Goal: Task Accomplishment & Management: Manage account settings

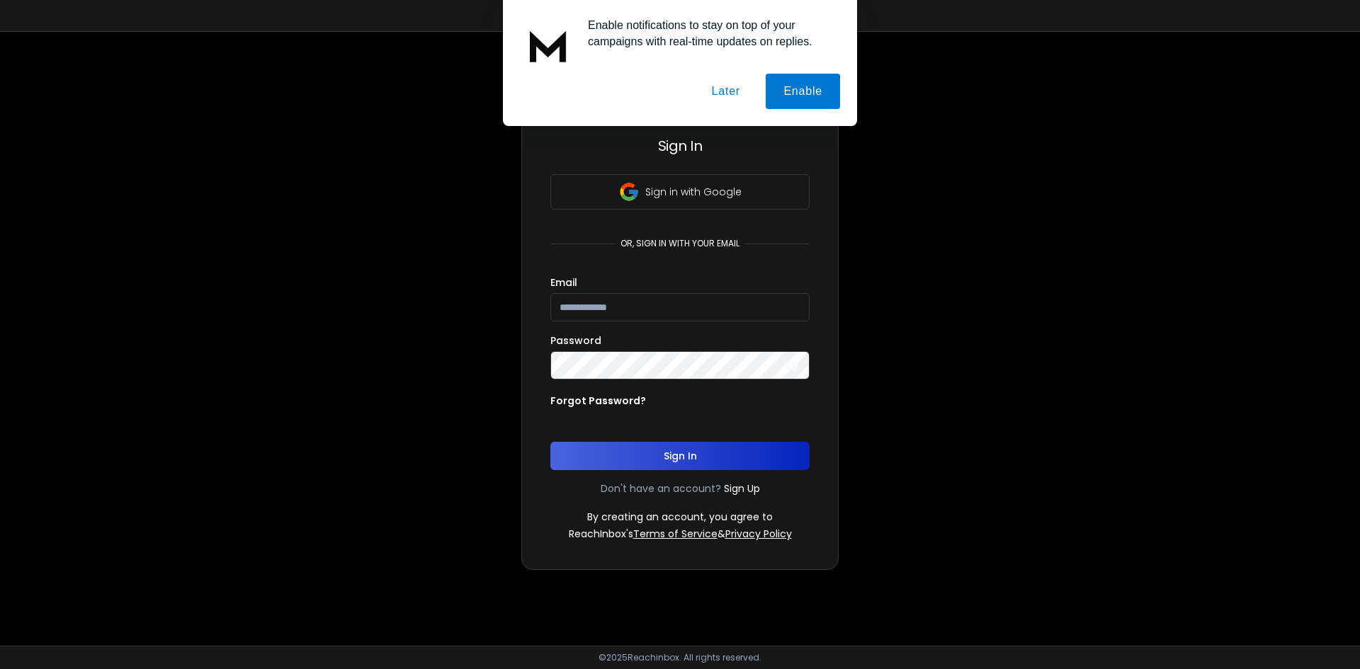
click at [732, 91] on button "Later" at bounding box center [725, 91] width 64 height 35
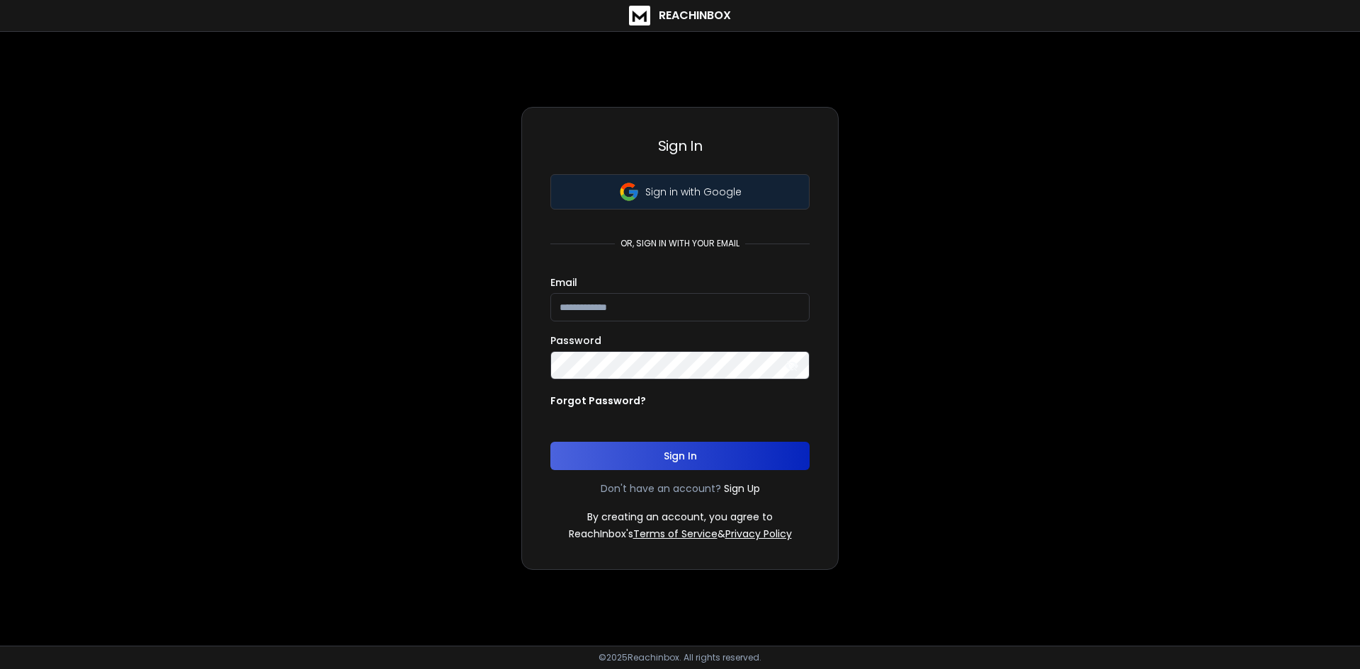
click at [673, 190] on p "Sign in with Google" at bounding box center [693, 192] width 96 height 14
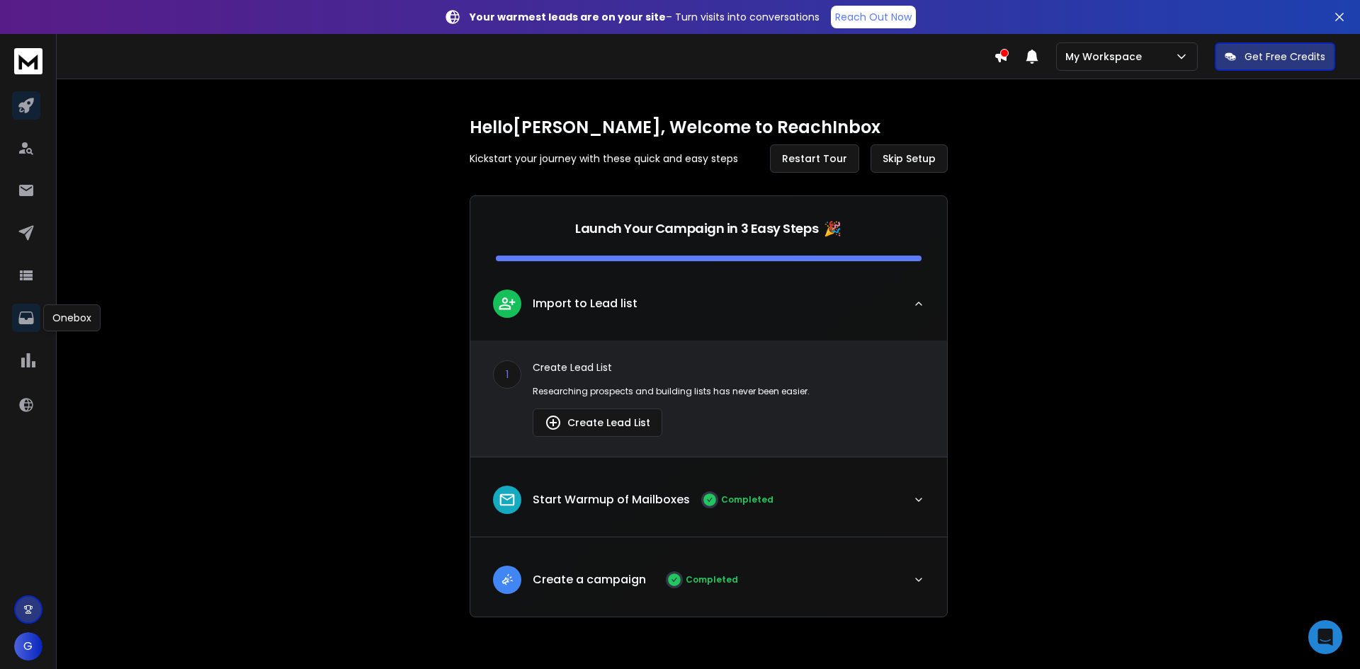
click at [29, 313] on icon at bounding box center [26, 317] width 17 height 17
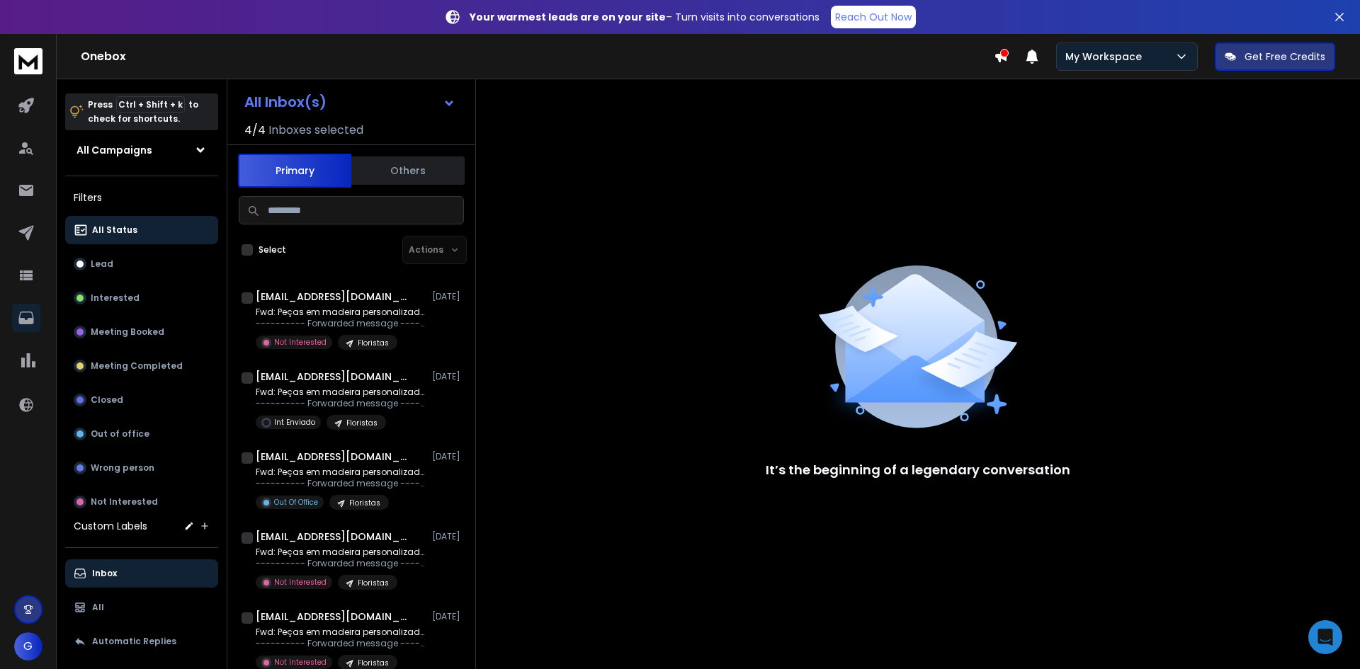
click at [1149, 61] on div "My Workspace" at bounding box center [1126, 57] width 123 height 14
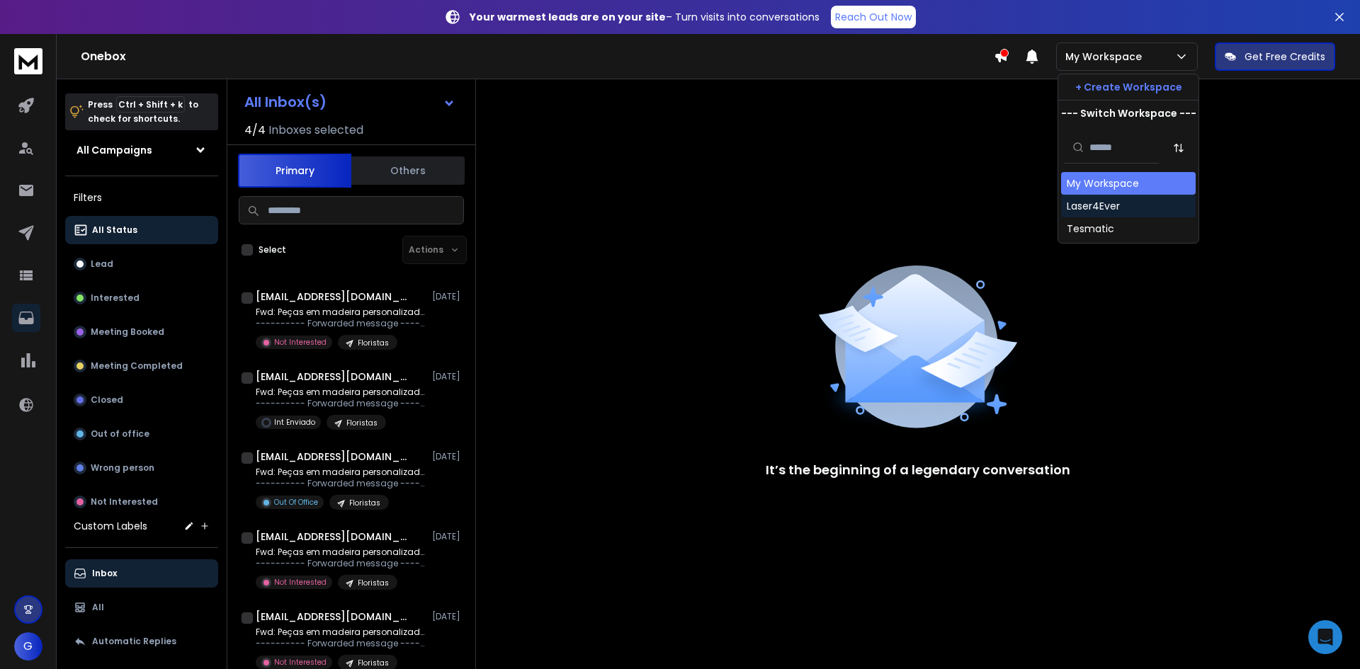
click at [1118, 208] on div "Laser4Ever" at bounding box center [1092, 206] width 53 height 14
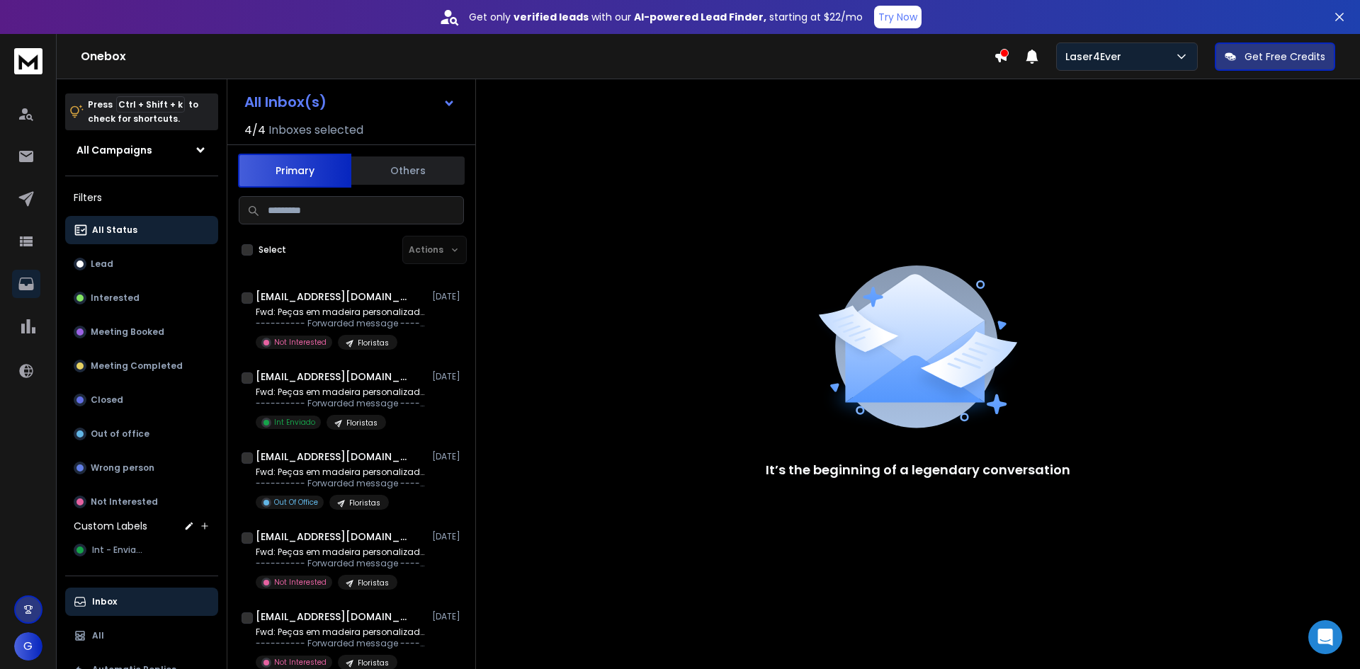
click at [1174, 50] on div "Laser4Ever" at bounding box center [1126, 57] width 123 height 14
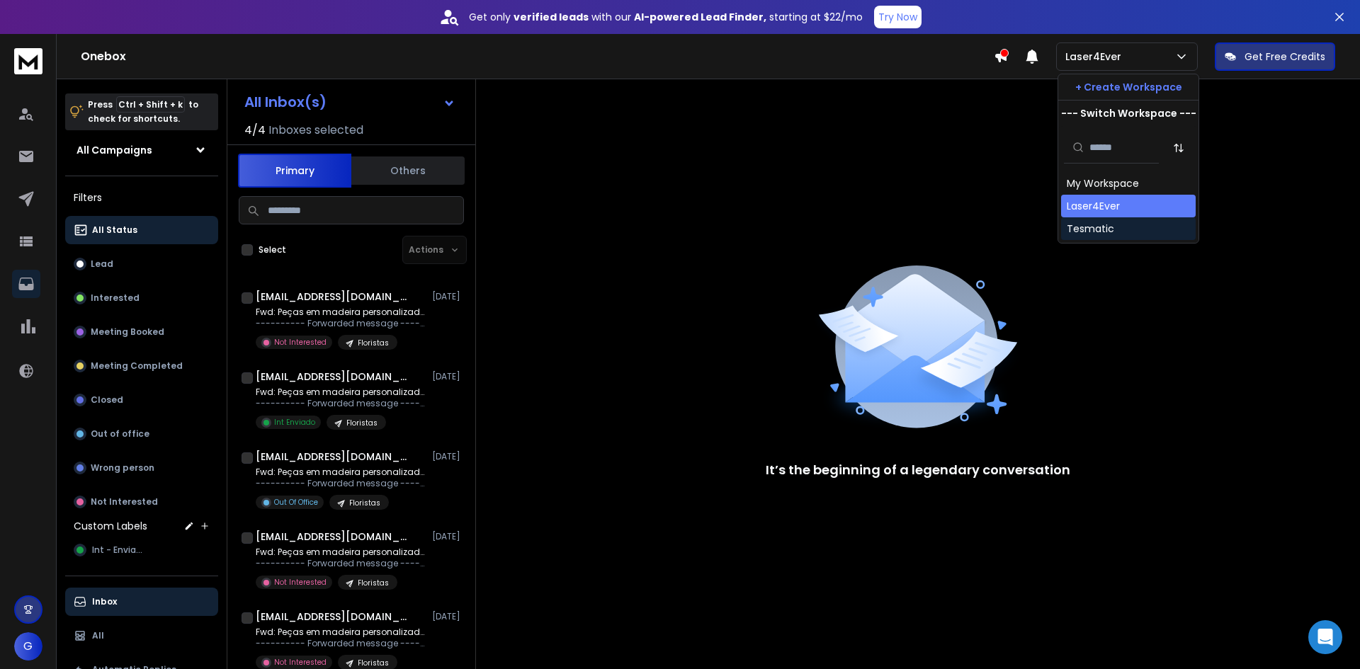
click at [1149, 222] on div "Tesmatic" at bounding box center [1128, 228] width 135 height 23
